Goal: Task Accomplishment & Management: Manage account settings

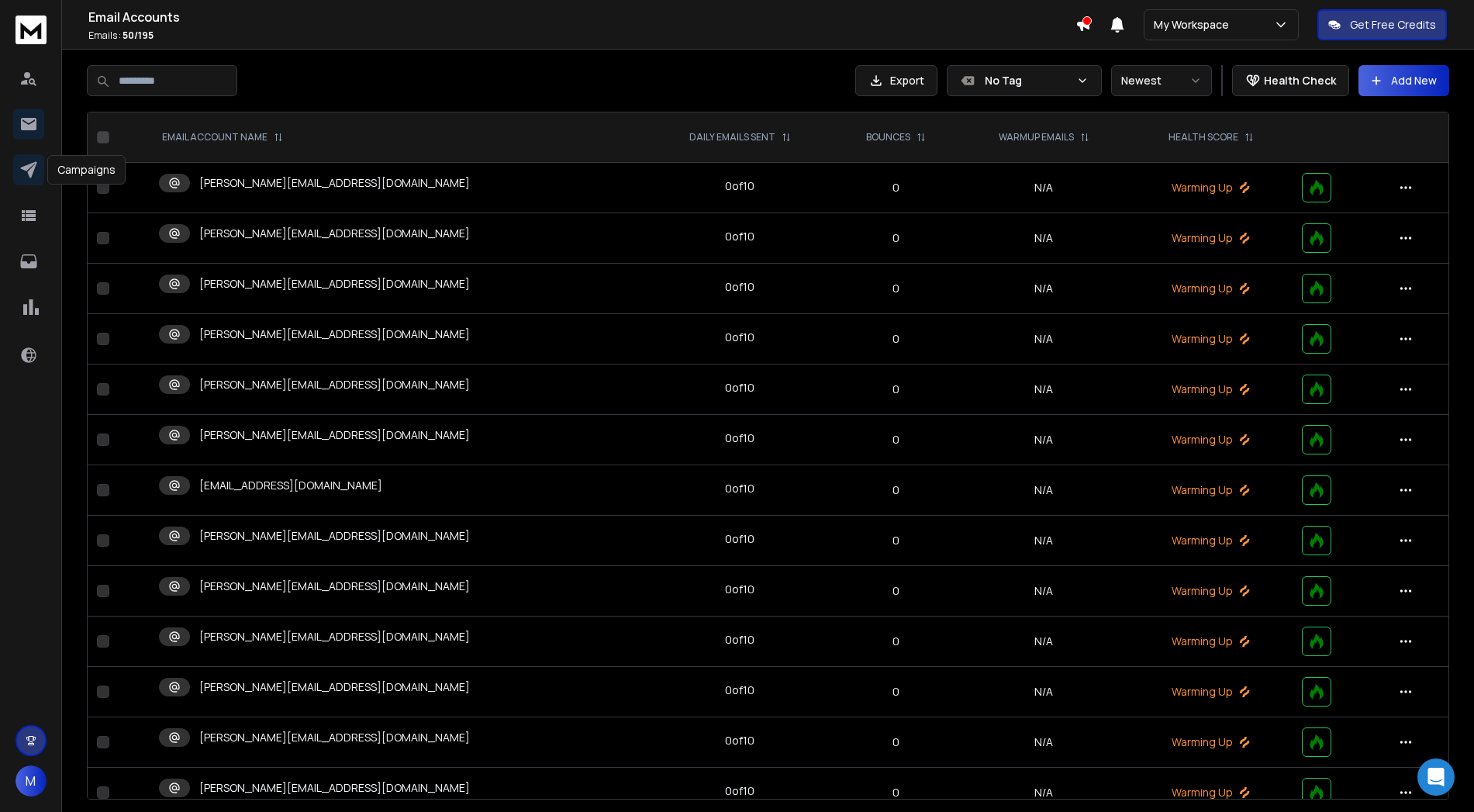
click at [37, 172] on icon at bounding box center [29, 170] width 19 height 19
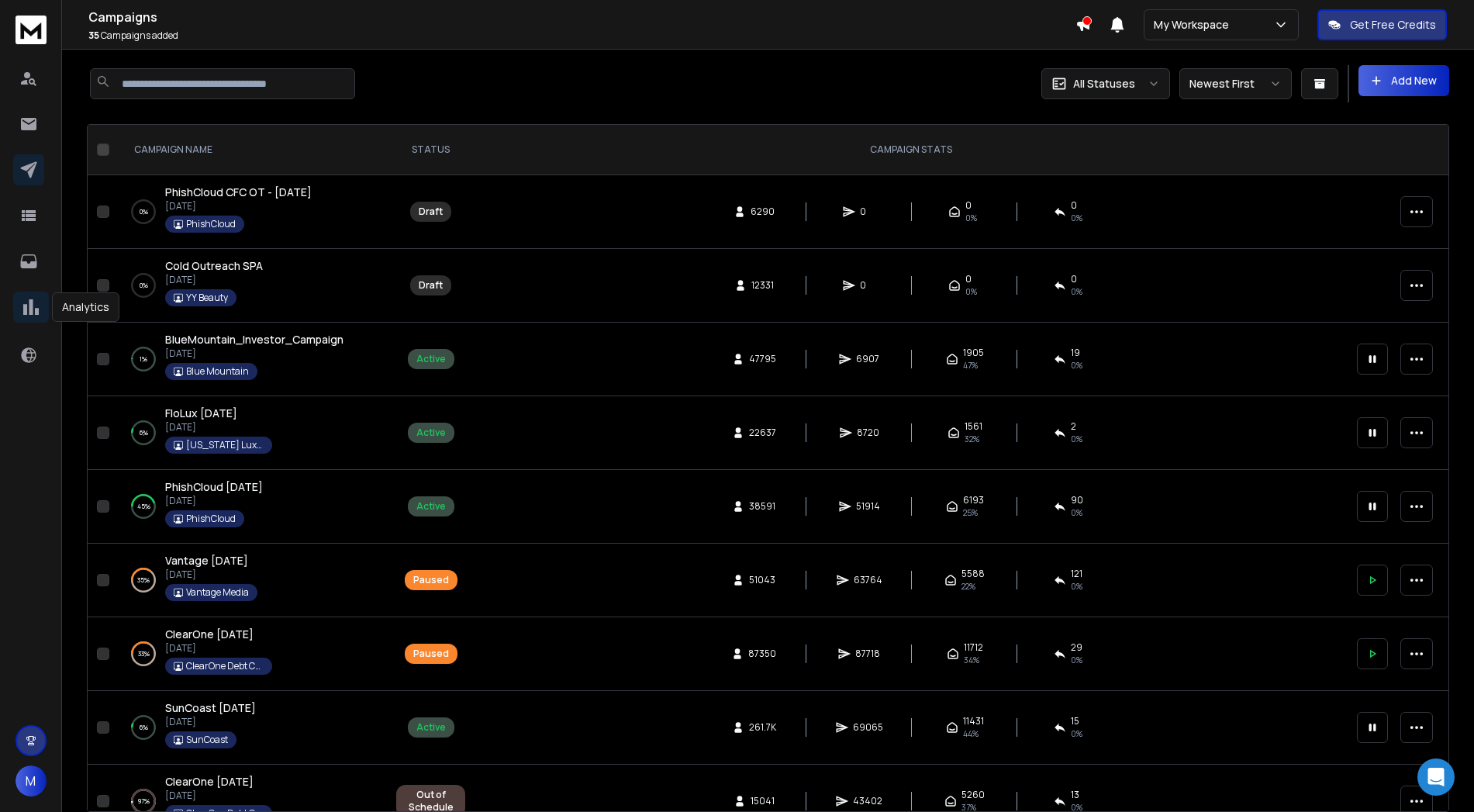
click at [25, 302] on icon at bounding box center [30, 307] width 23 height 23
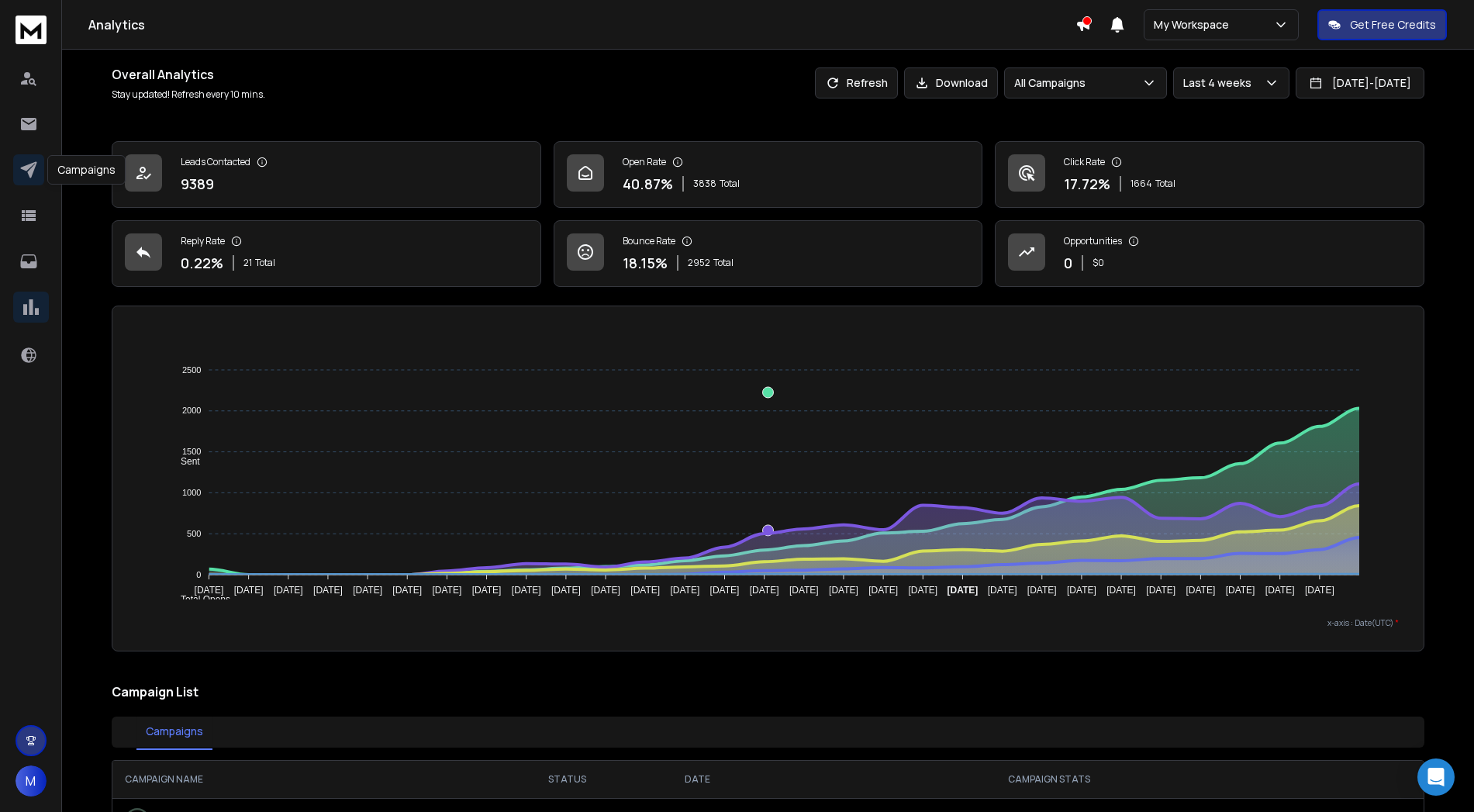
click at [38, 178] on link at bounding box center [29, 169] width 31 height 31
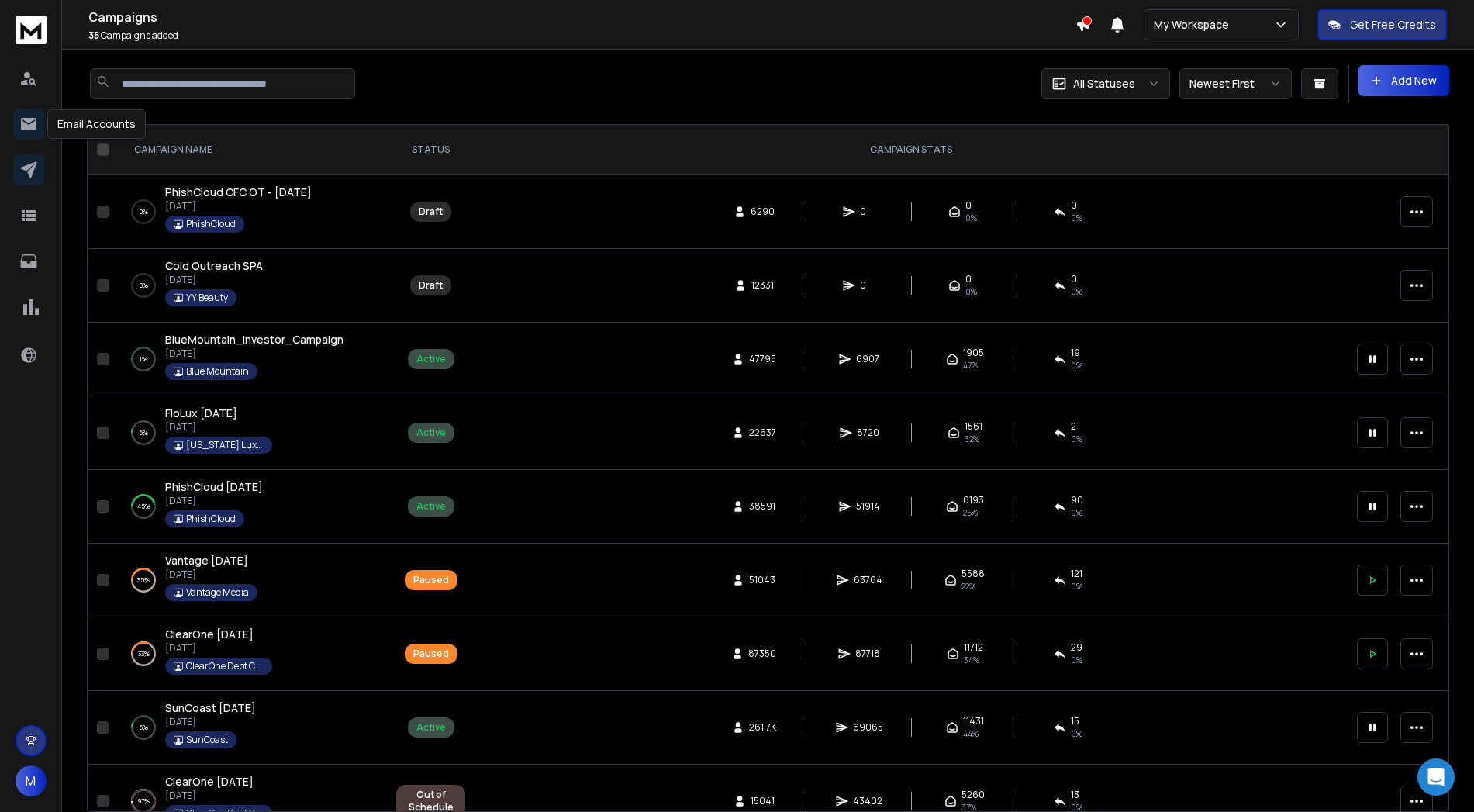
click at [19, 121] on icon at bounding box center [29, 125] width 19 height 19
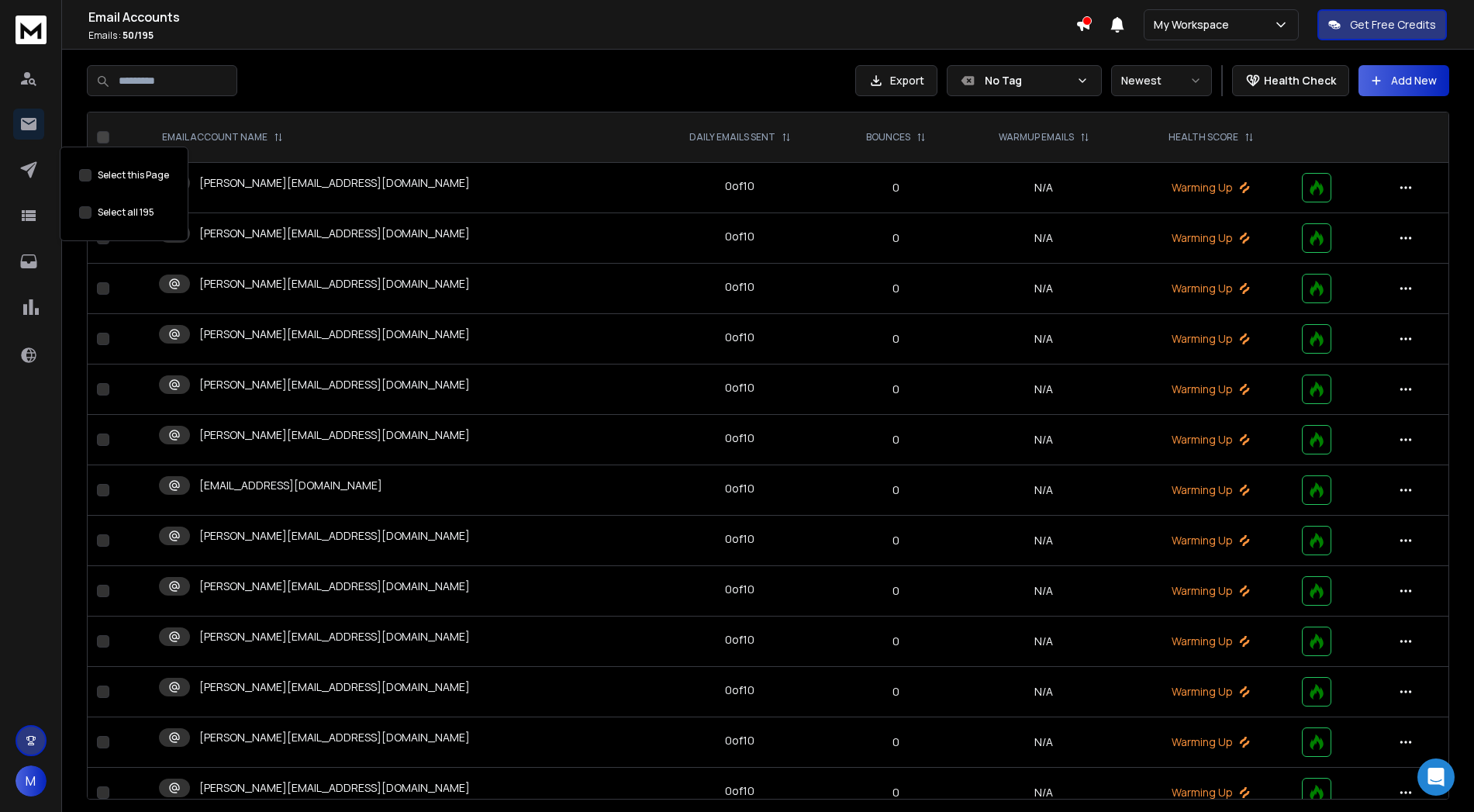
click at [86, 216] on button "Select this Page" at bounding box center [85, 212] width 12 height 12
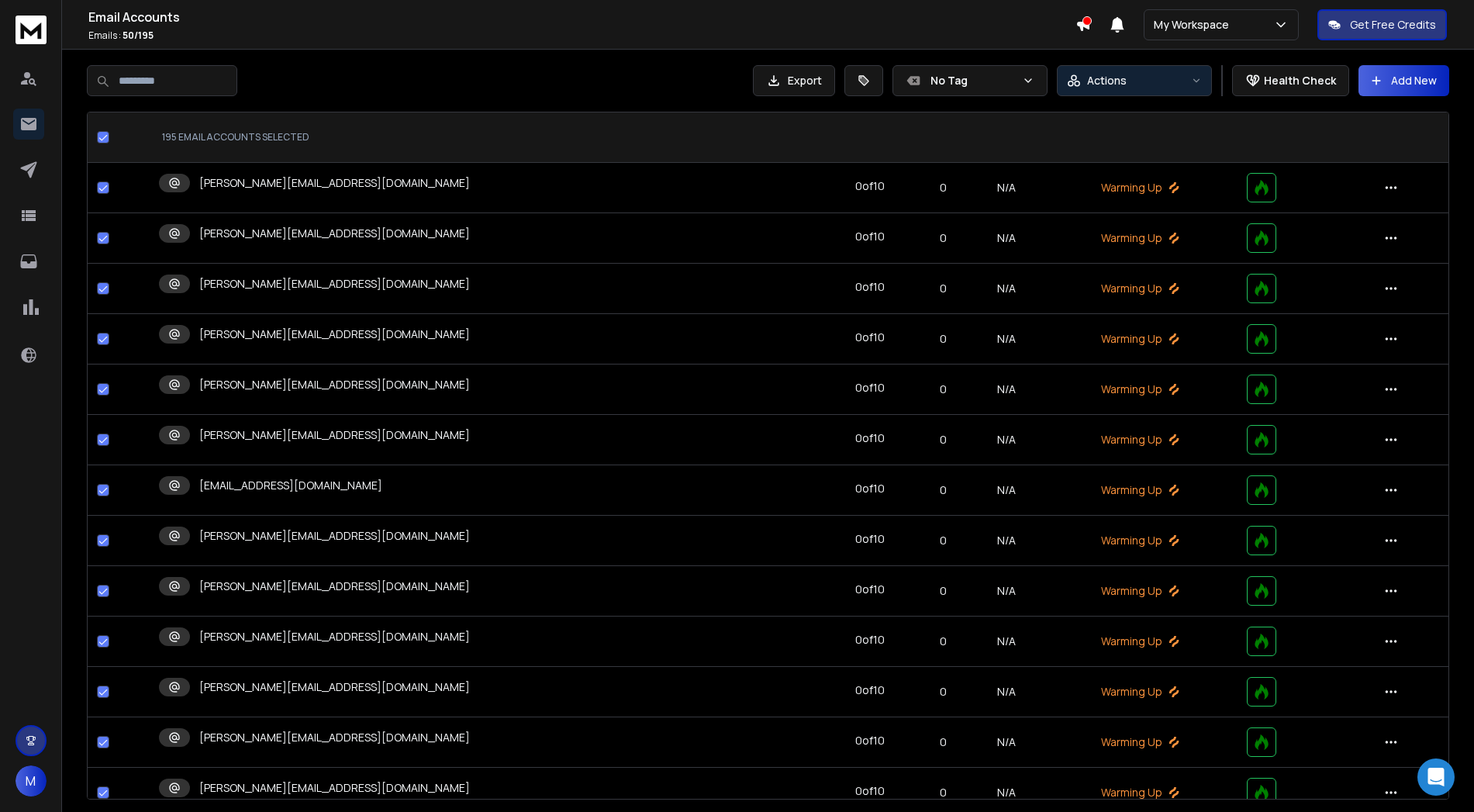
click at [1155, 85] on div "Actions" at bounding box center [1126, 81] width 118 height 15
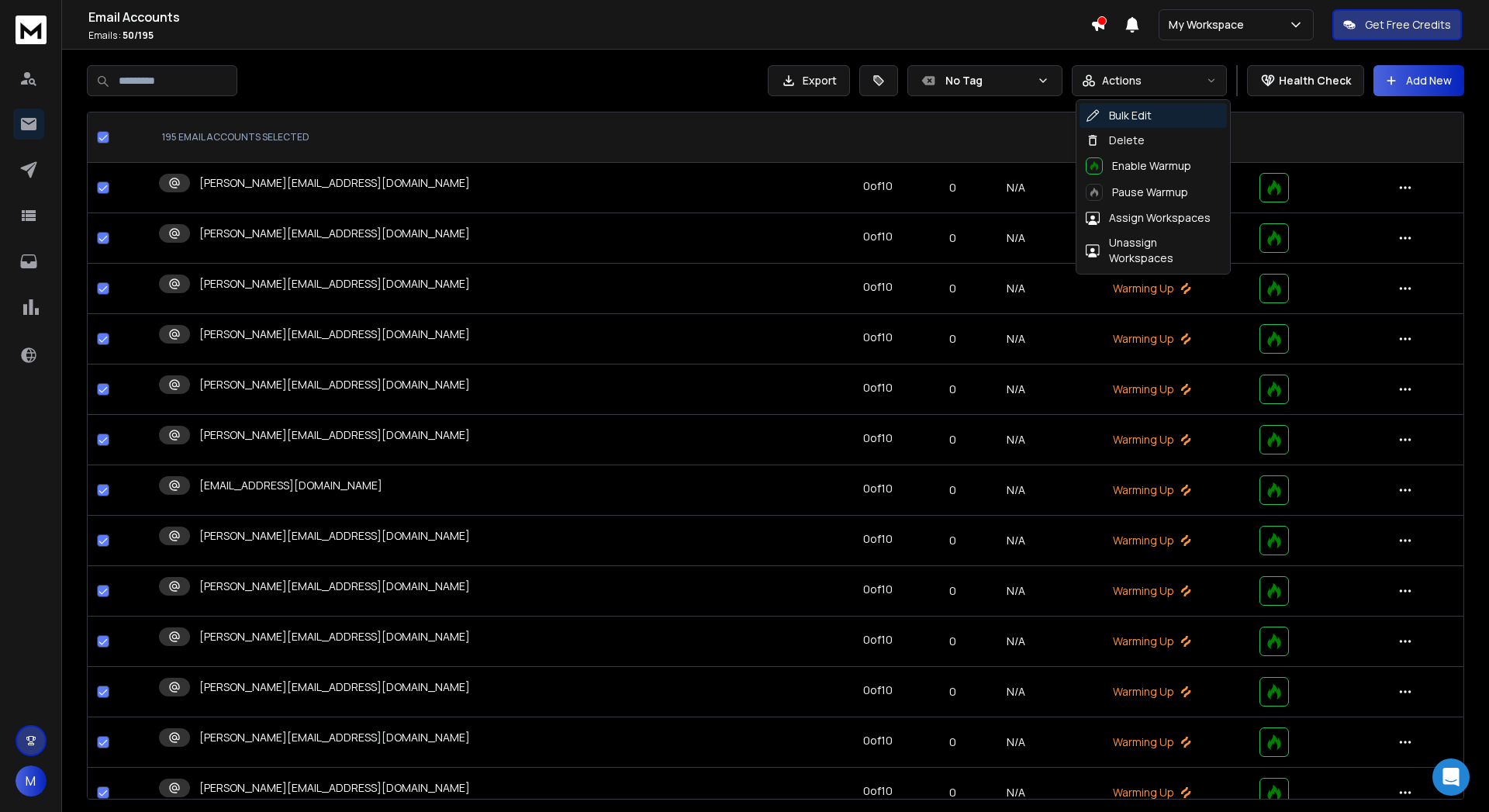
click at [1139, 119] on div "Bulk Edit" at bounding box center [1118, 115] width 66 height 15
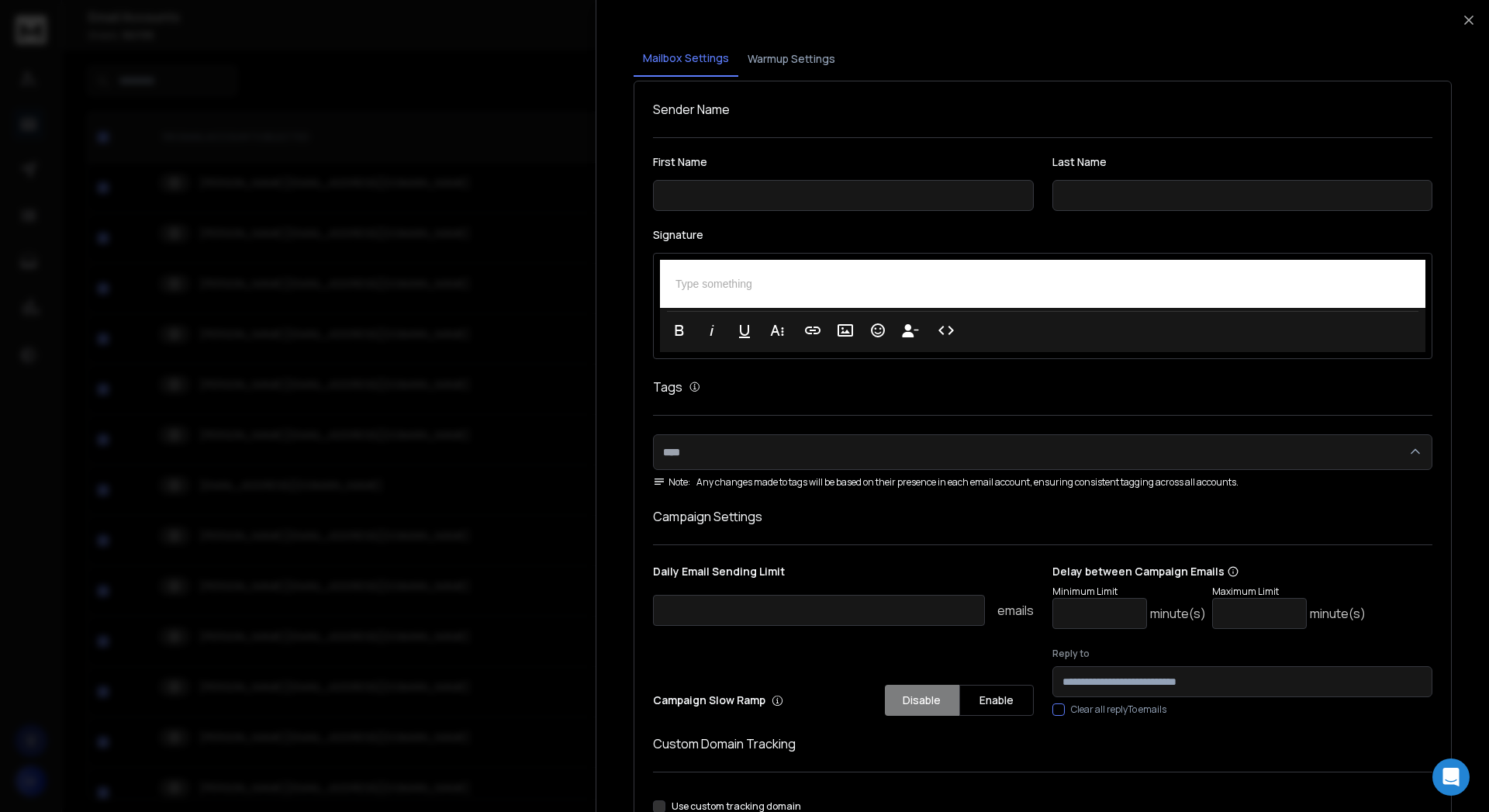
click at [789, 65] on button "Warmup Settings" at bounding box center [791, 59] width 107 height 34
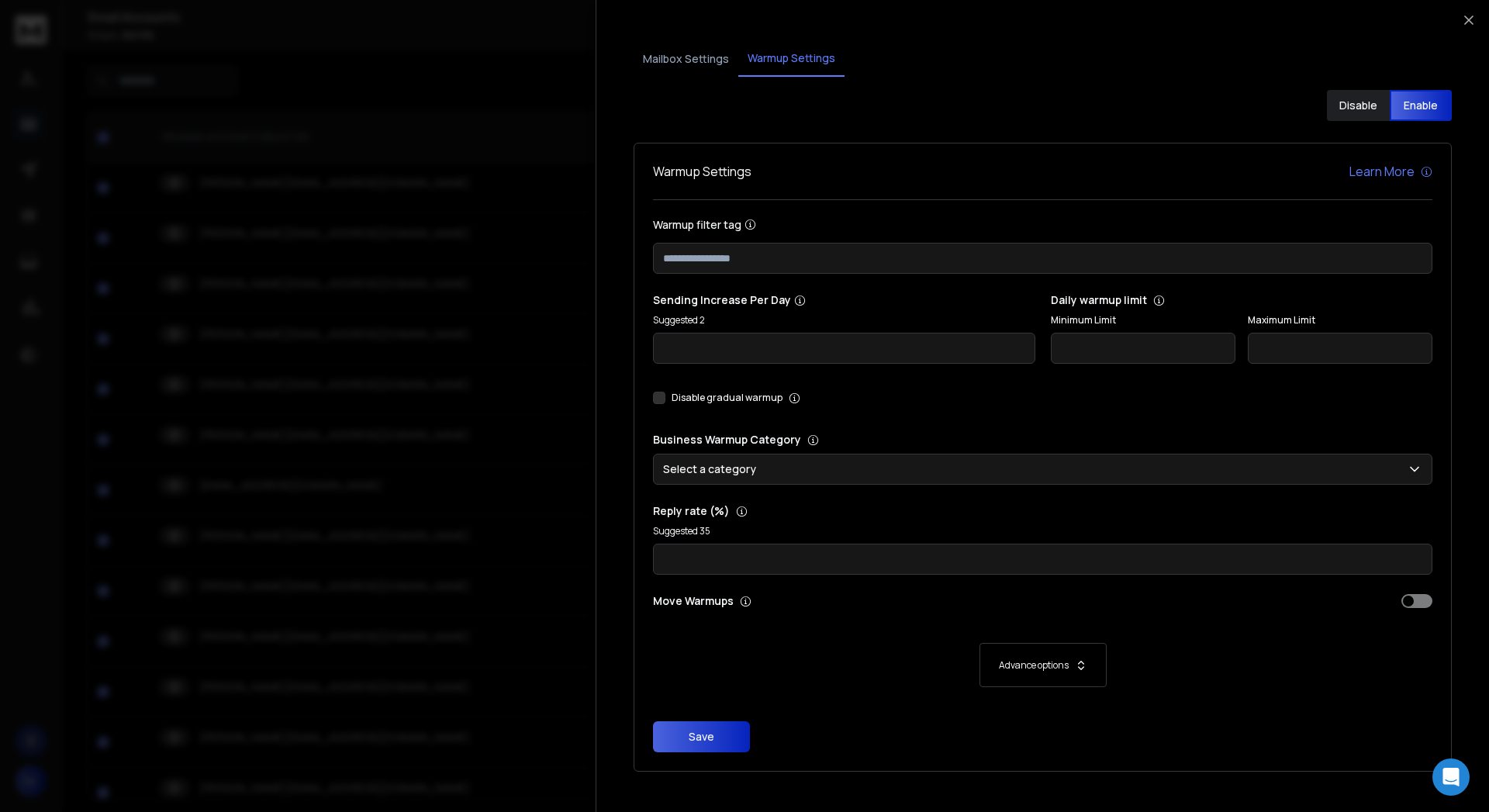
click at [710, 353] on input "number" at bounding box center [844, 347] width 383 height 31
type input "*"
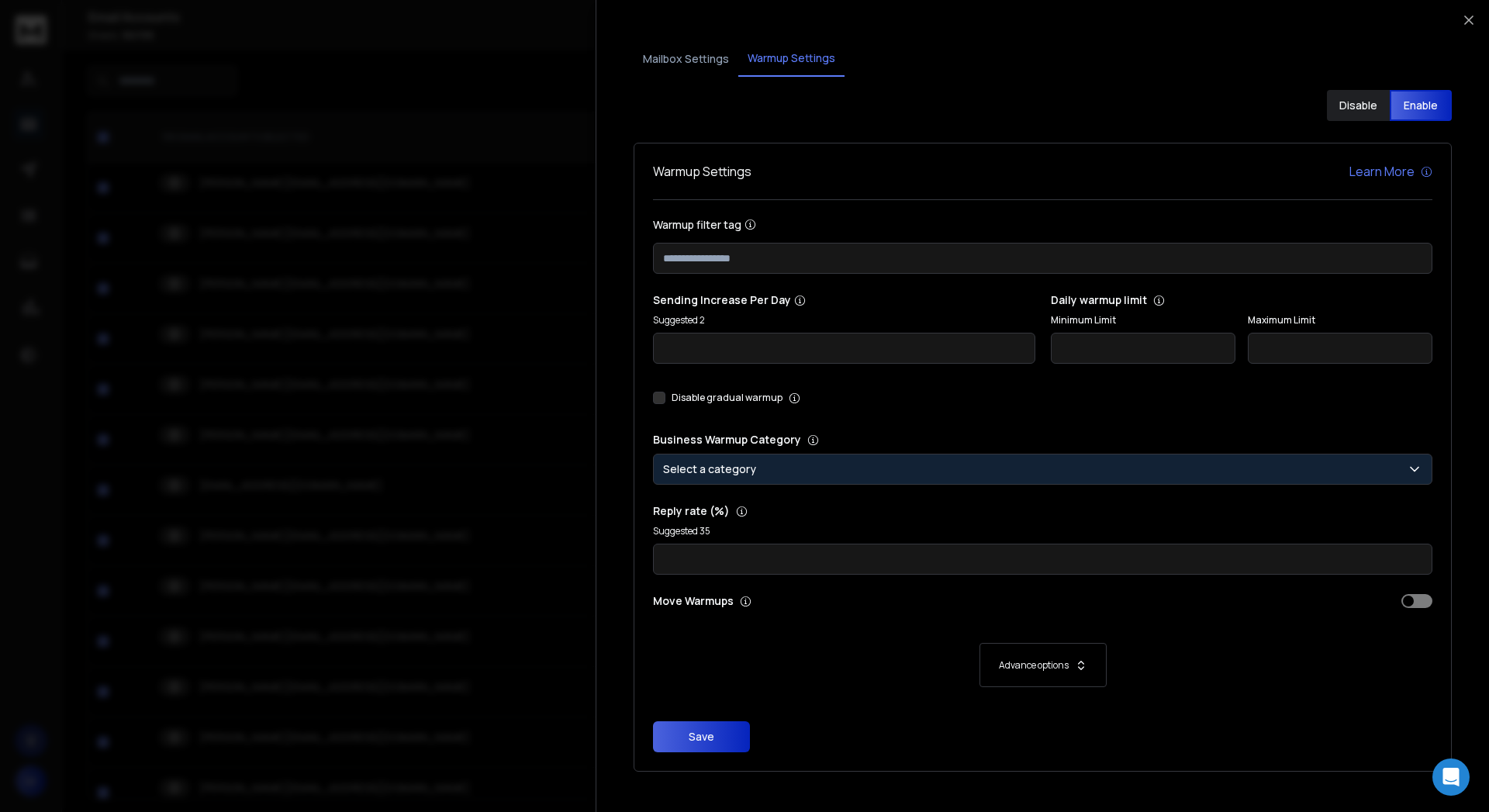
type input "**"
click at [769, 470] on div "Select a category" at bounding box center [1042, 469] width 759 height 15
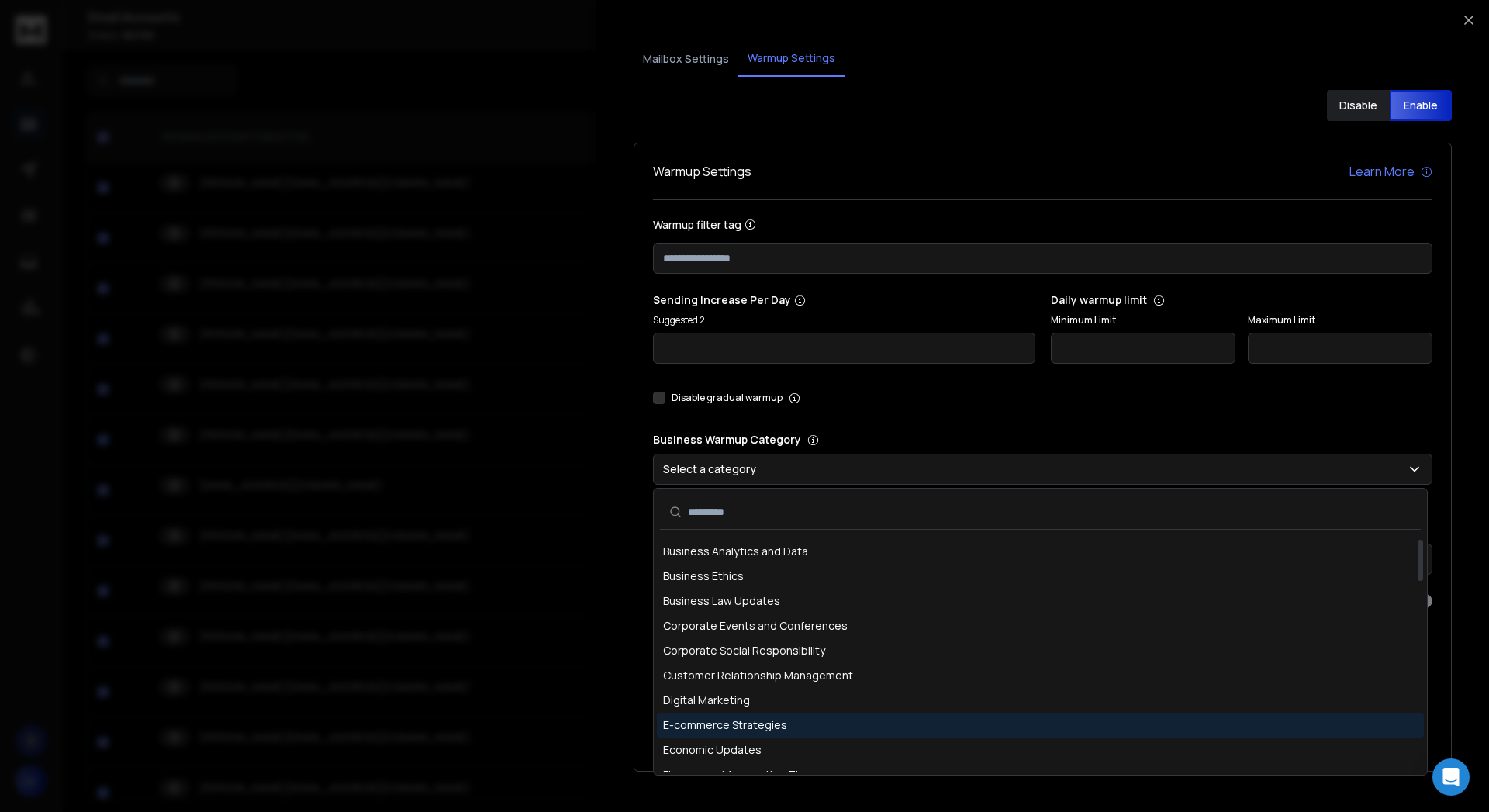
click at [744, 732] on span "E-commerce Strategies" at bounding box center [725, 724] width 124 height 15
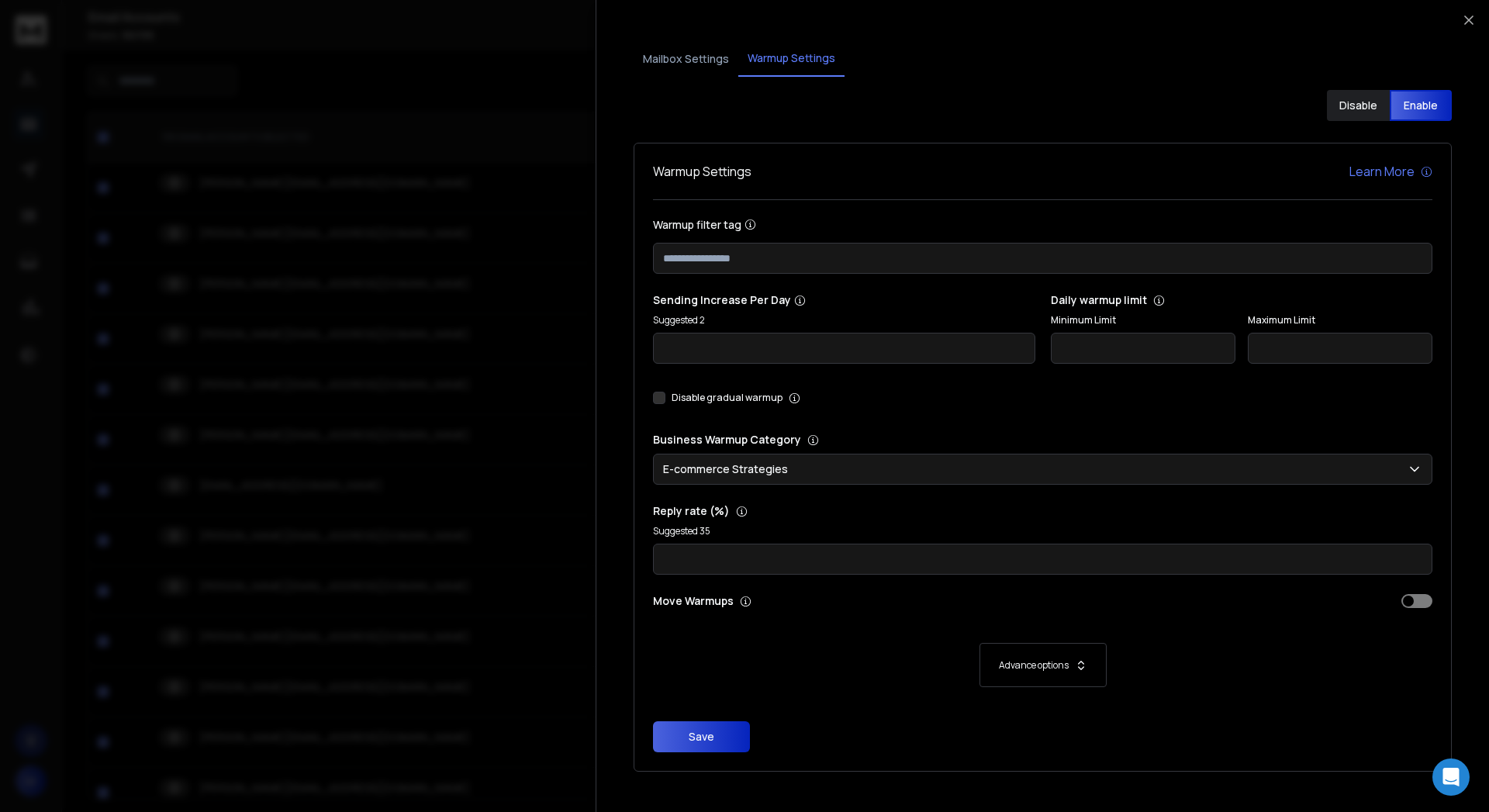
click at [735, 554] on input "number" at bounding box center [1042, 559] width 780 height 31
type input "**"
click at [1070, 658] on div "Advance options" at bounding box center [1043, 664] width 128 height 44
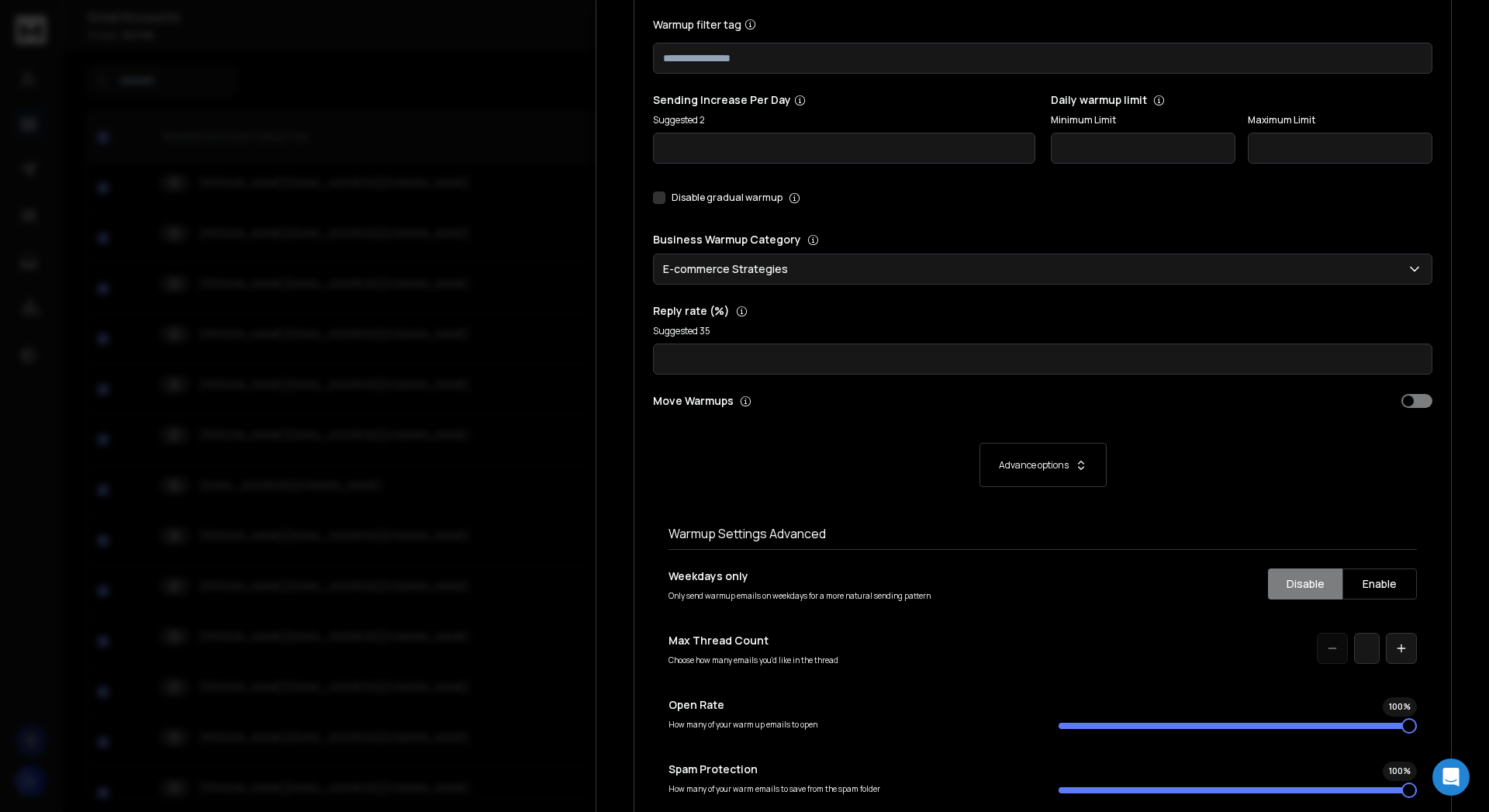
scroll to position [387, 0]
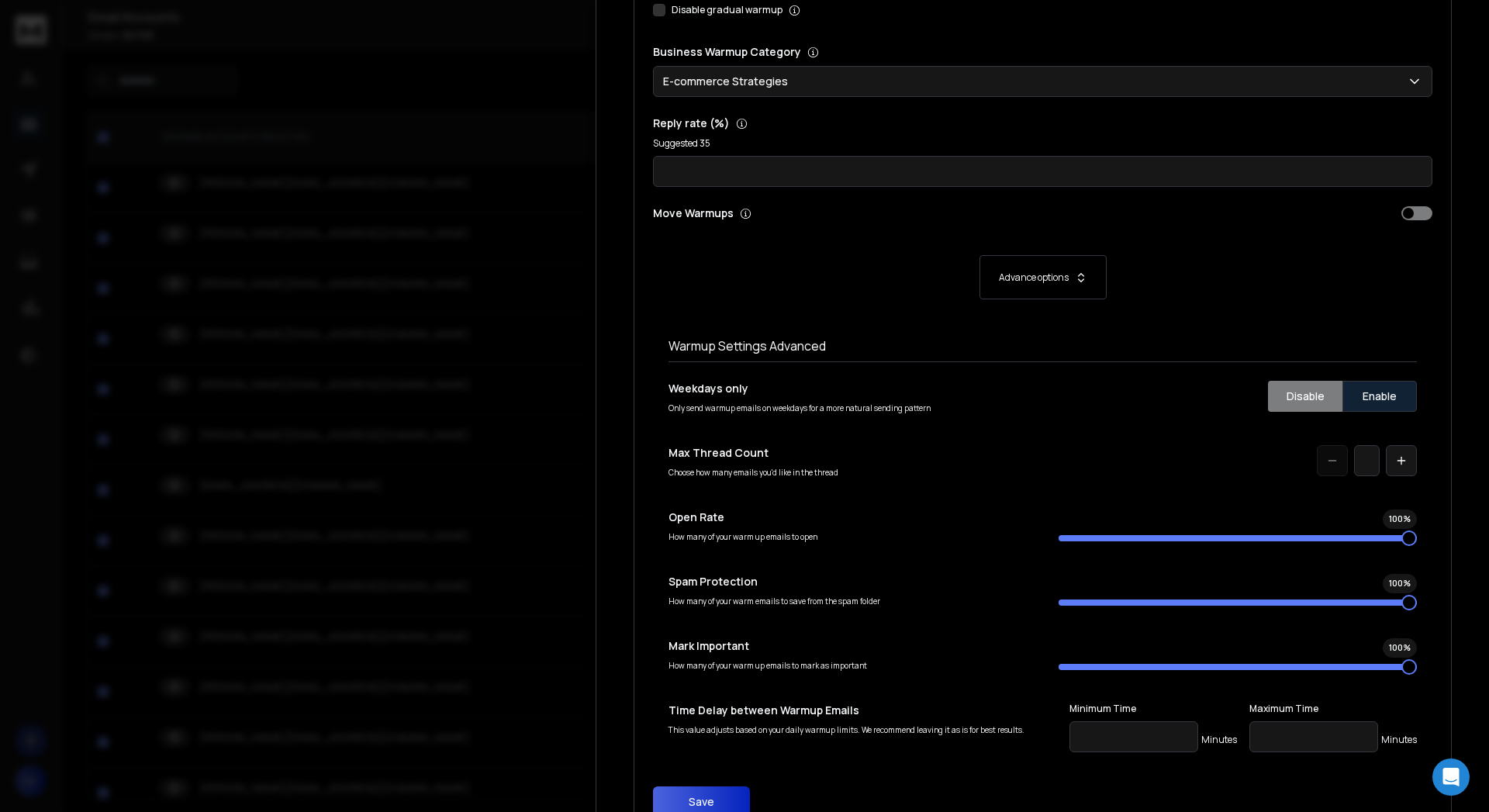
click at [1389, 395] on button "Enable" at bounding box center [1380, 396] width 74 height 31
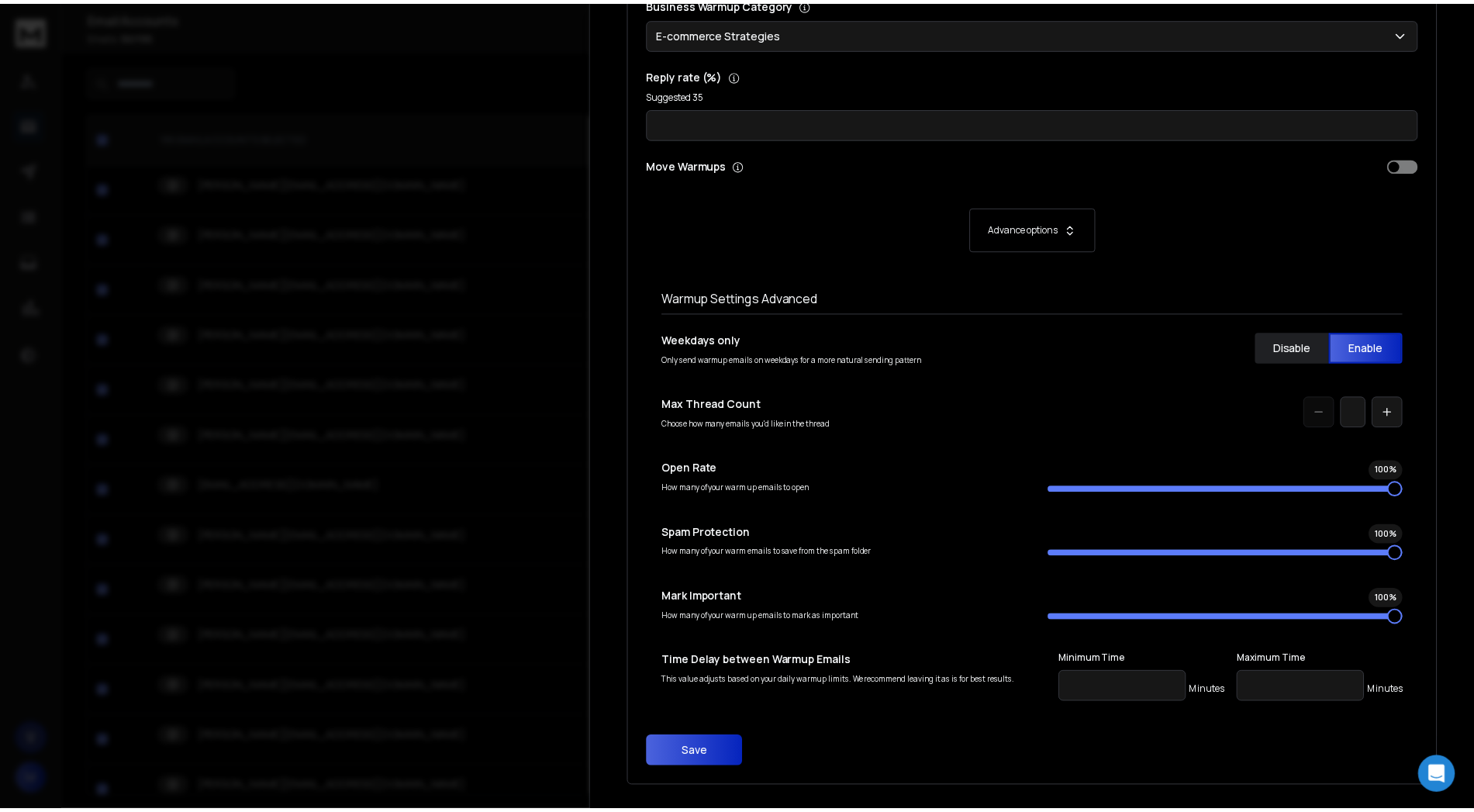
scroll to position [456, 0]
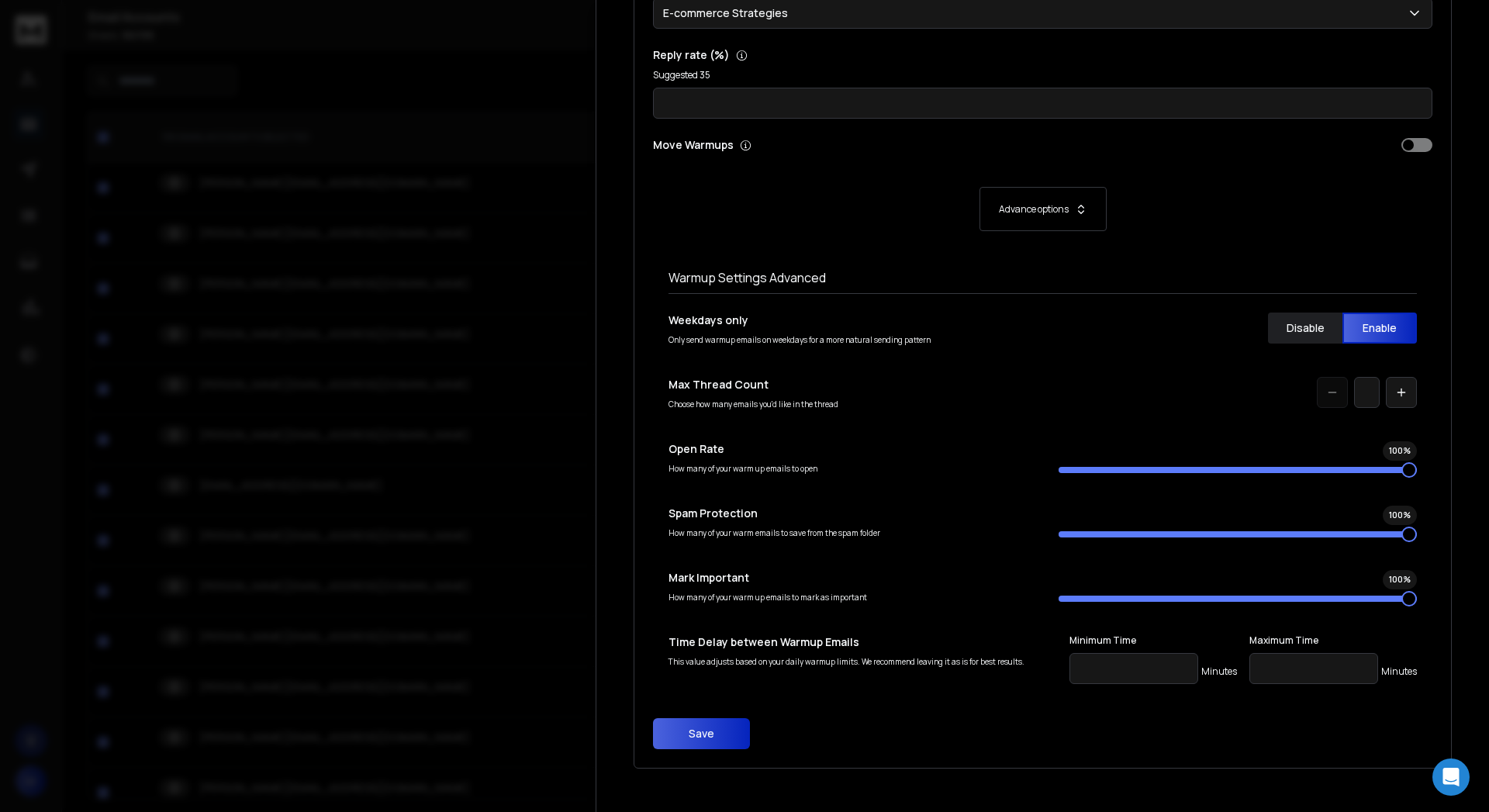
click at [1151, 679] on input "number" at bounding box center [1133, 668] width 129 height 31
type input "**"
click at [719, 735] on button "Save" at bounding box center [702, 733] width 97 height 31
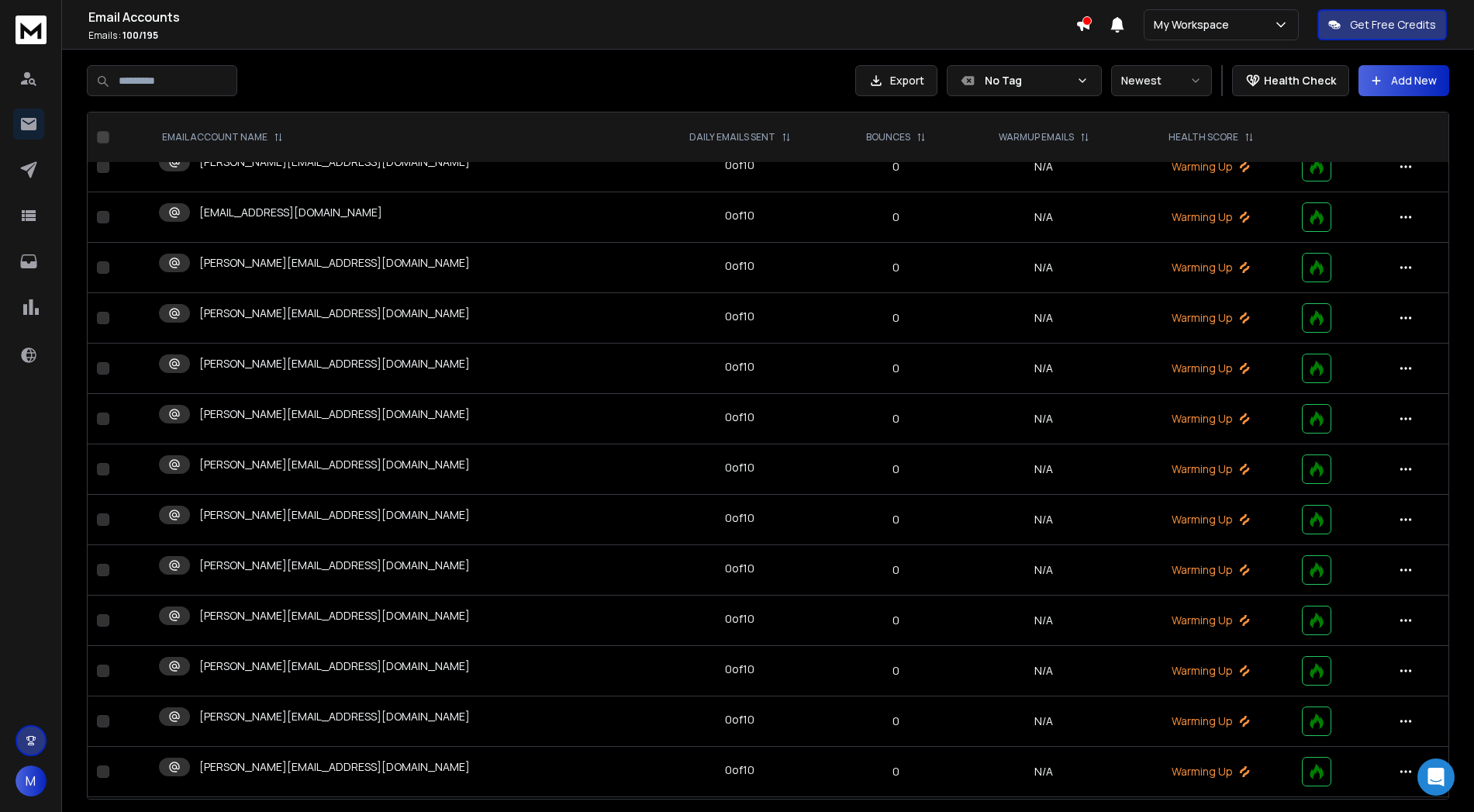
scroll to position [0, 0]
